Goal: Transaction & Acquisition: Subscribe to service/newsletter

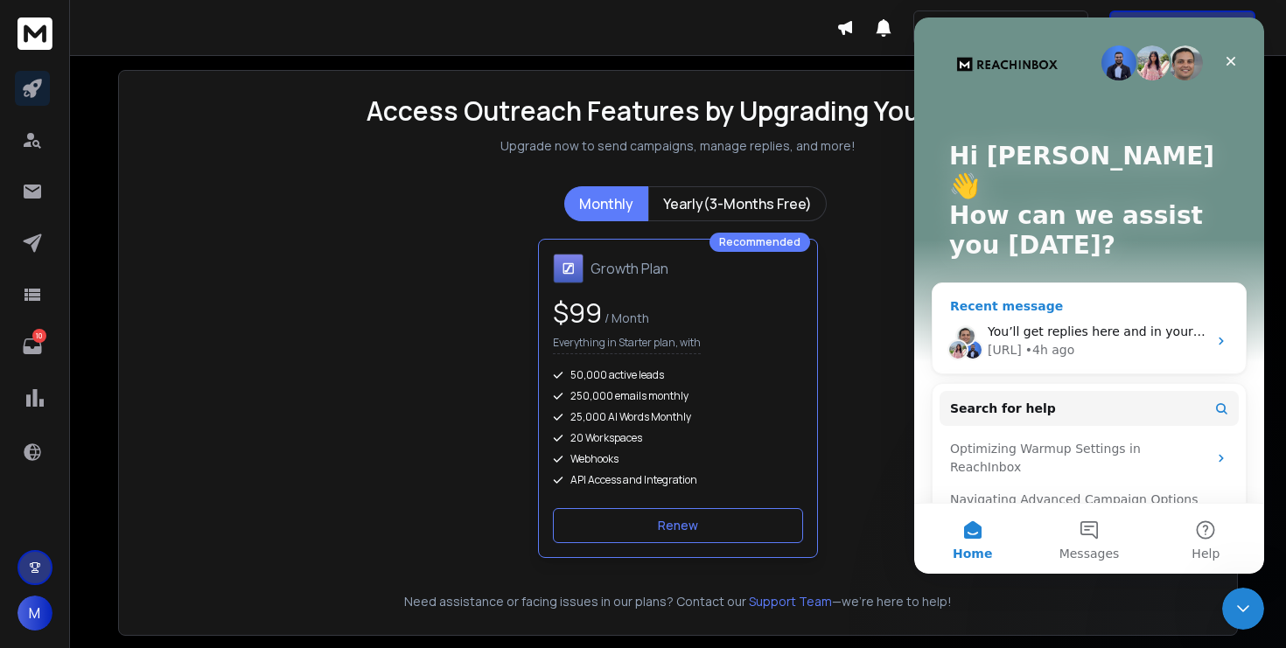
click at [1067, 330] on div "You’ll get replies here and in your email: ✉️ [EMAIL_ADDRESS] The team will be …" at bounding box center [1089, 341] width 313 height 65
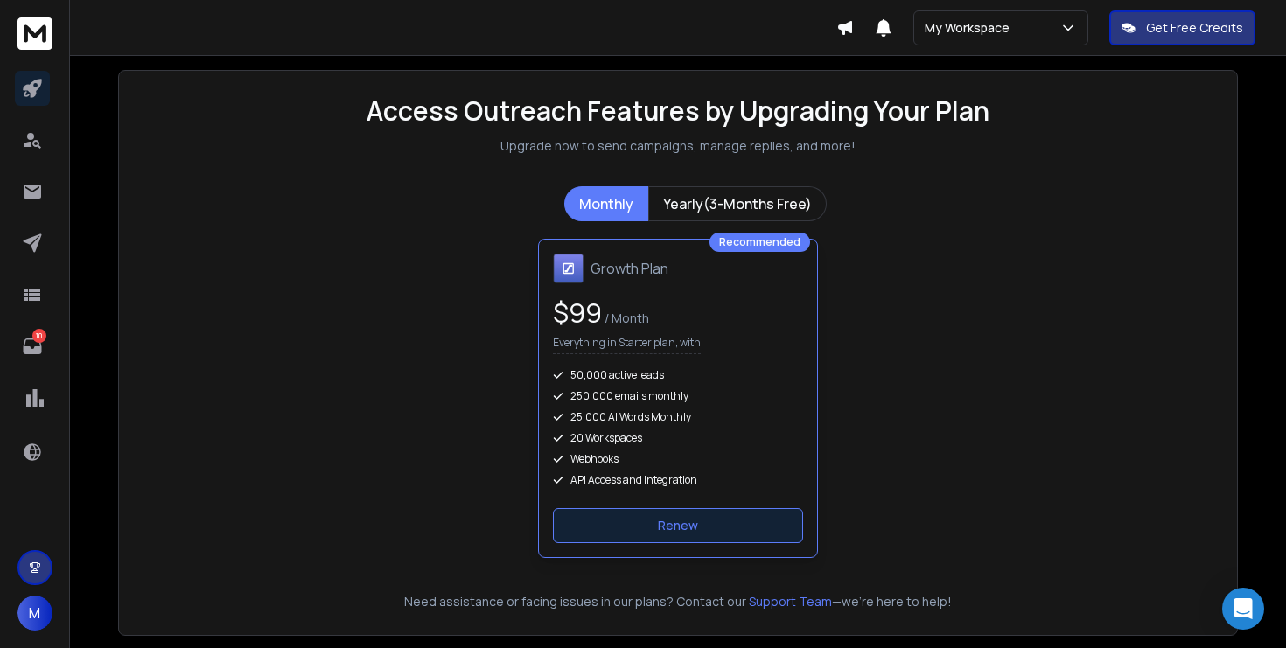
click at [650, 520] on button "Renew" at bounding box center [678, 525] width 250 height 35
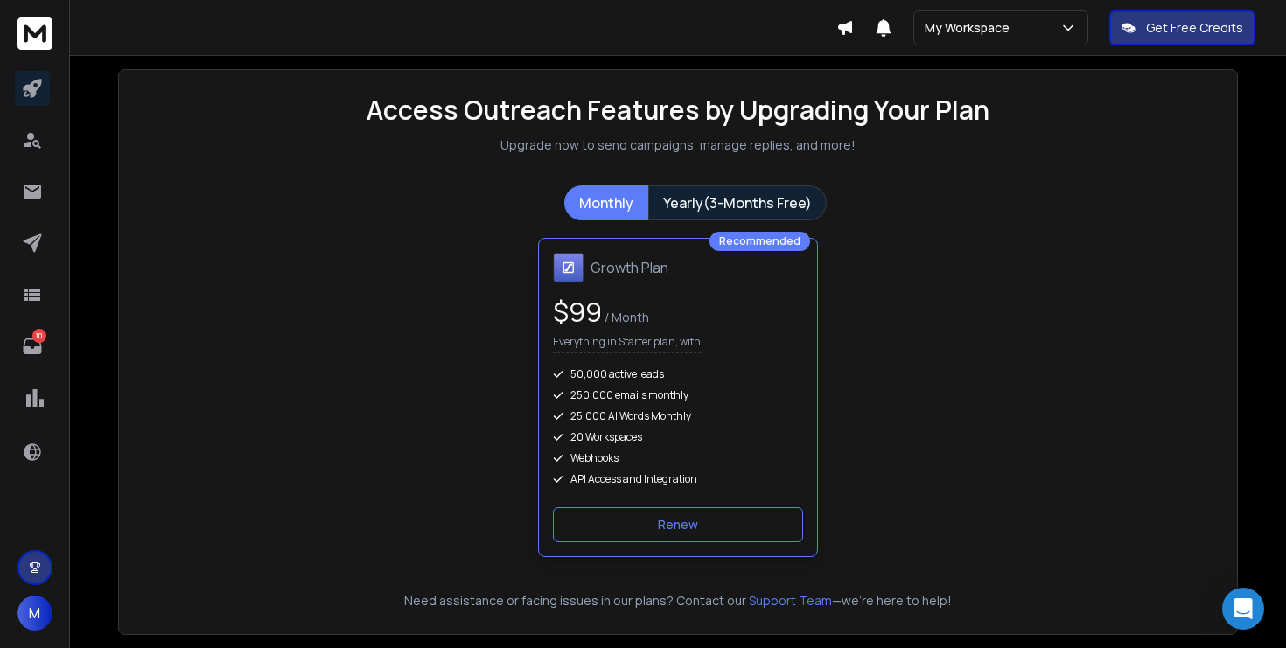
click at [673, 197] on button "Yearly(3-Months Free)" at bounding box center [737, 203] width 179 height 35
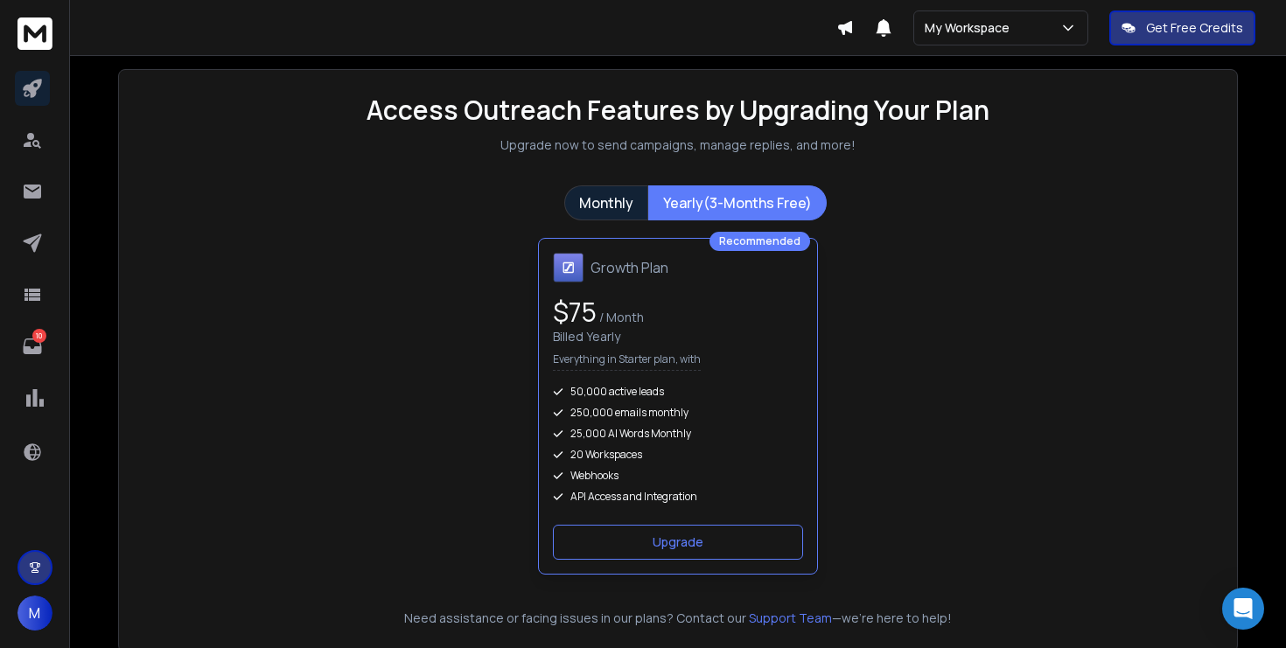
click at [615, 203] on button "Monthly" at bounding box center [606, 203] width 84 height 35
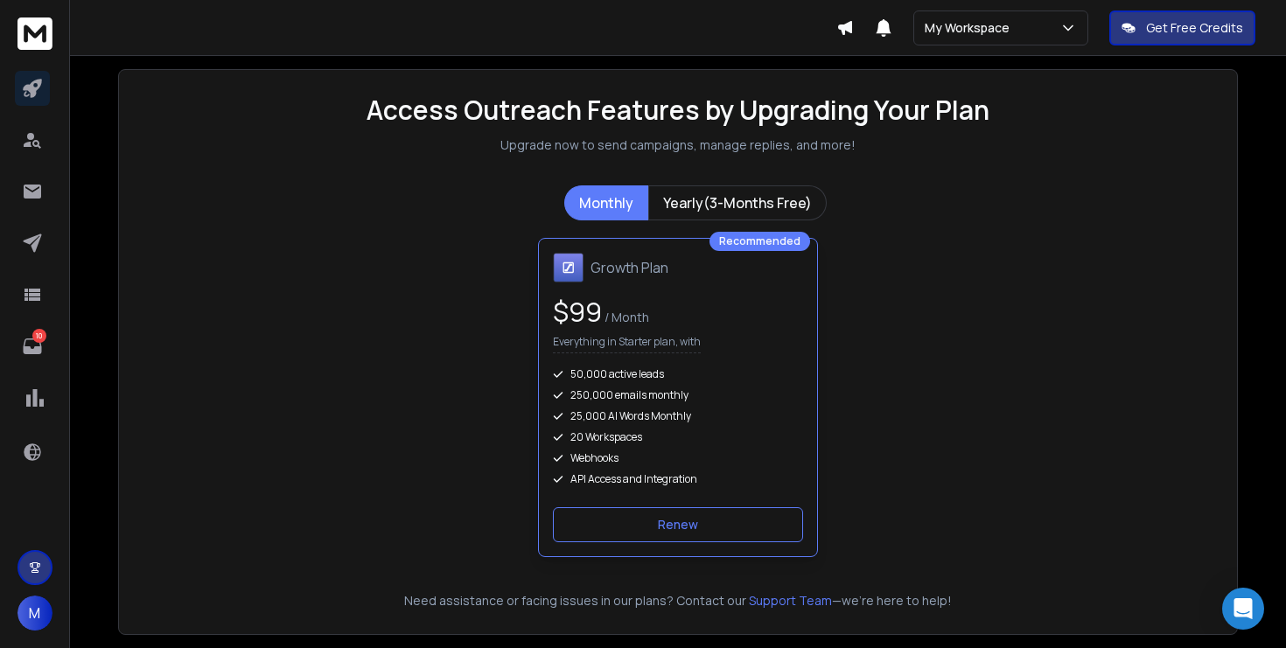
click at [567, 263] on img at bounding box center [568, 268] width 31 height 30
